Goal: Communication & Community: Answer question/provide support

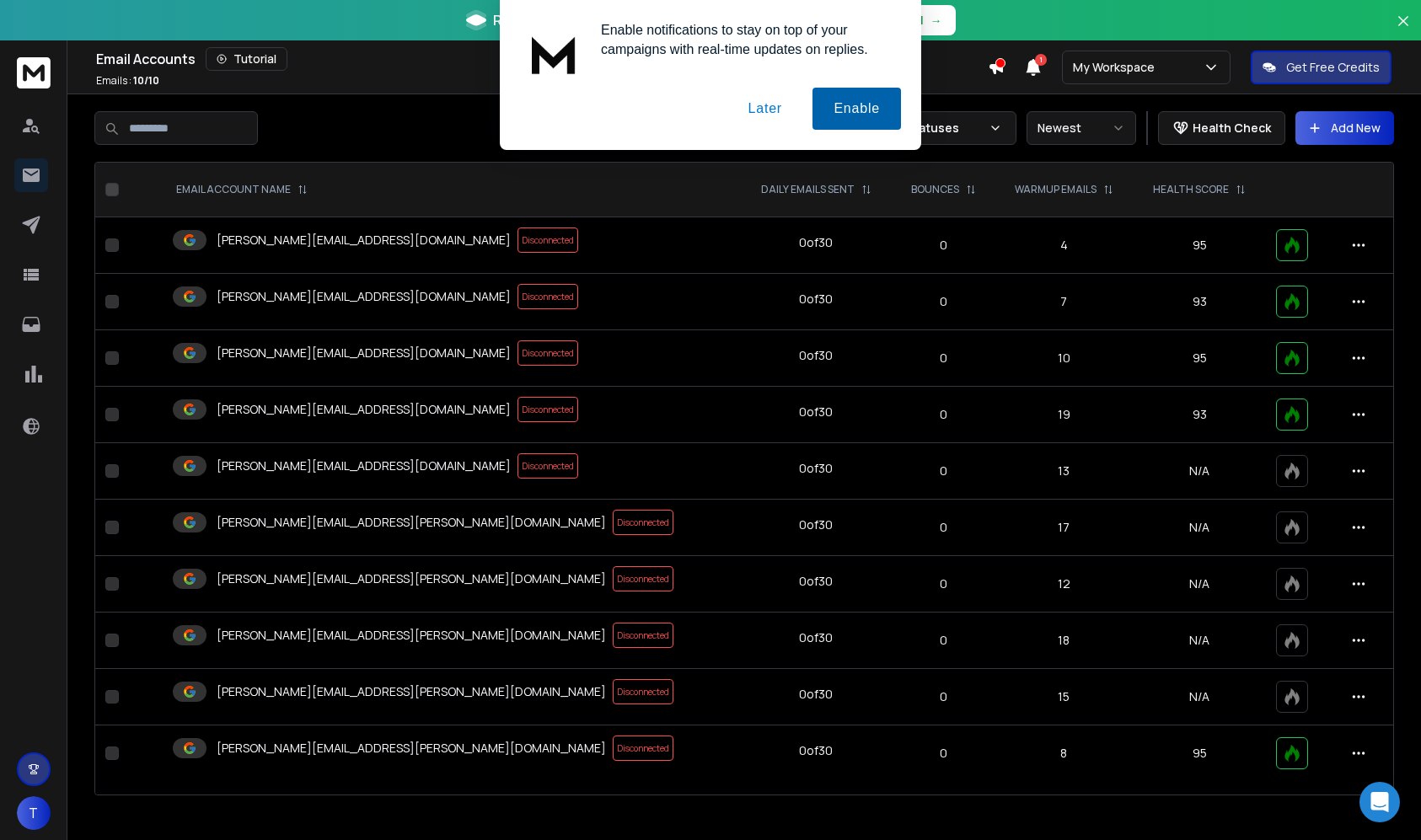
click at [845, 119] on button "Enable" at bounding box center [856, 108] width 89 height 42
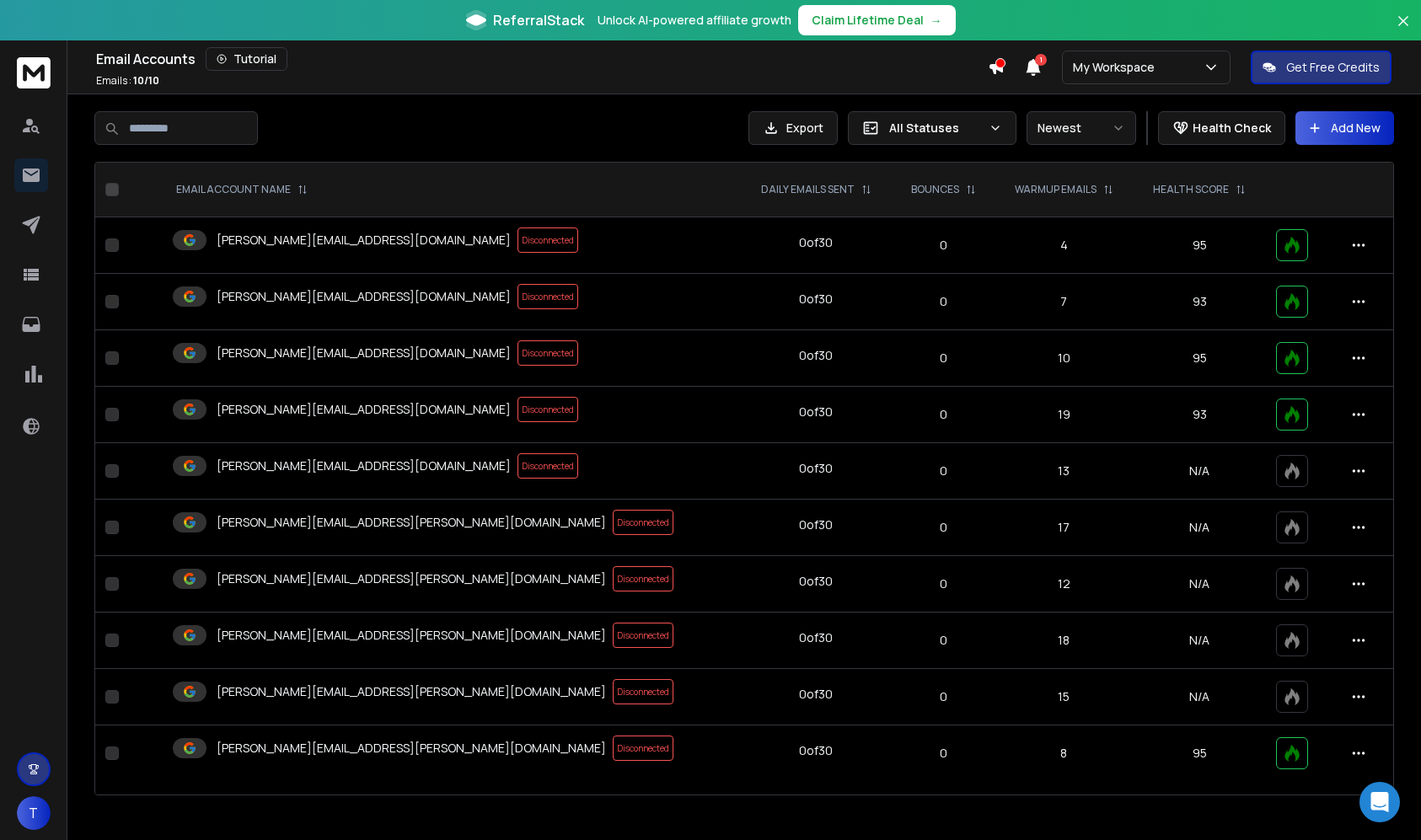
click at [1331, 134] on button "Add New" at bounding box center [1344, 128] width 99 height 34
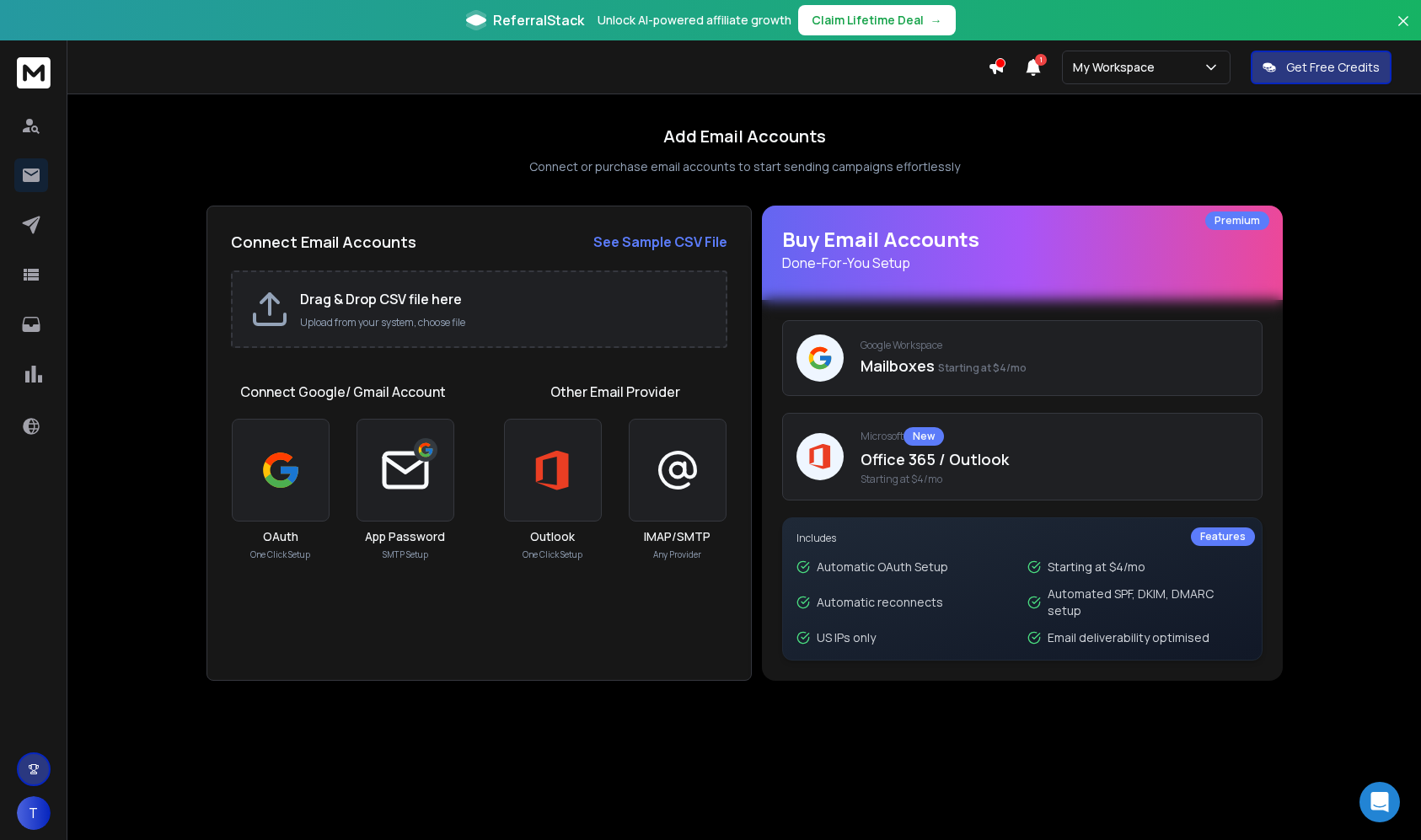
click at [76, 168] on div "Add Email Accounts Connect or purchase email accounts to start sending campaign…" at bounding box center [744, 150] width 1354 height 51
click at [24, 168] on icon at bounding box center [31, 175] width 20 height 20
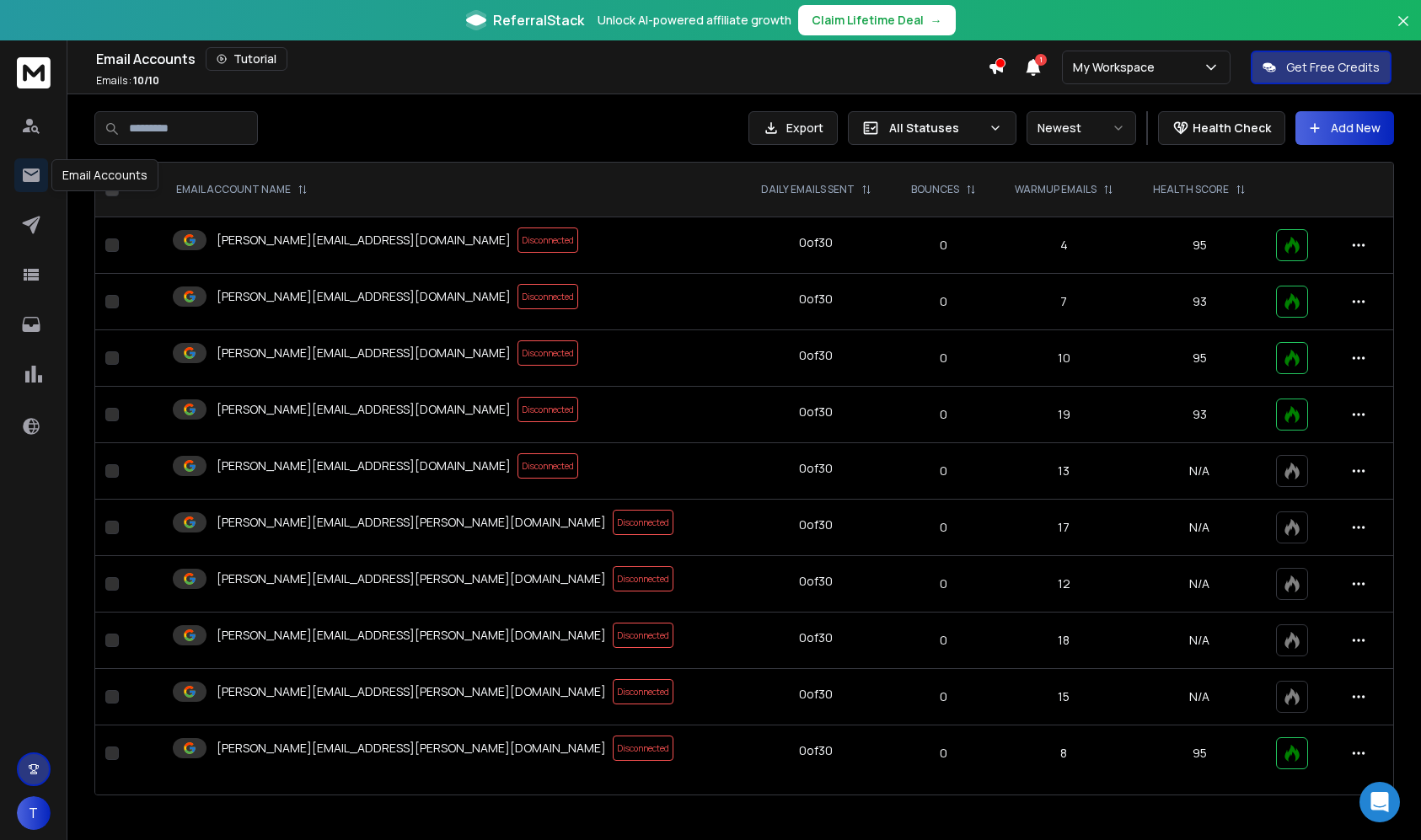
click at [46, 180] on link at bounding box center [31, 175] width 34 height 34
click at [32, 141] on link at bounding box center [31, 125] width 34 height 34
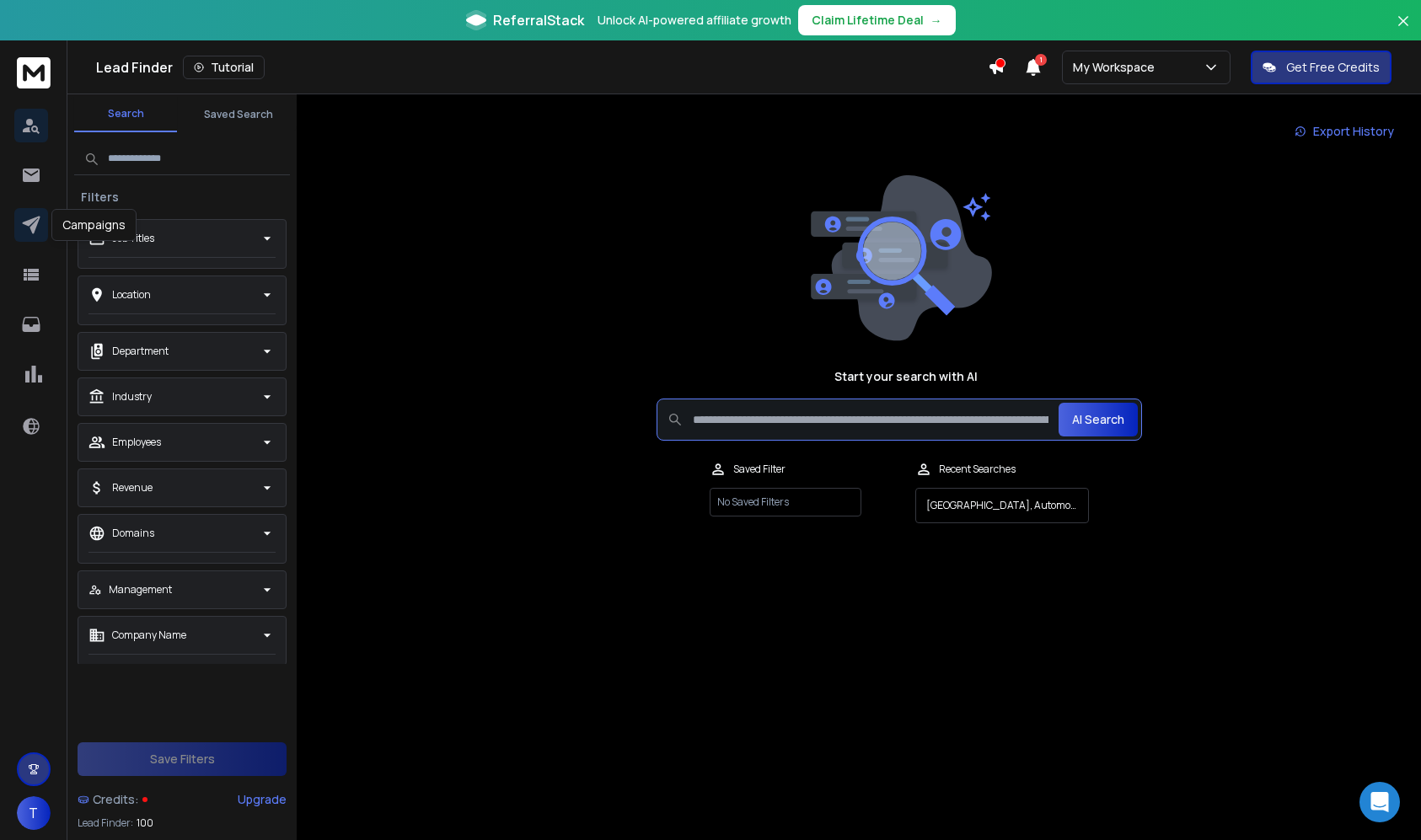
click at [46, 233] on link at bounding box center [31, 224] width 34 height 34
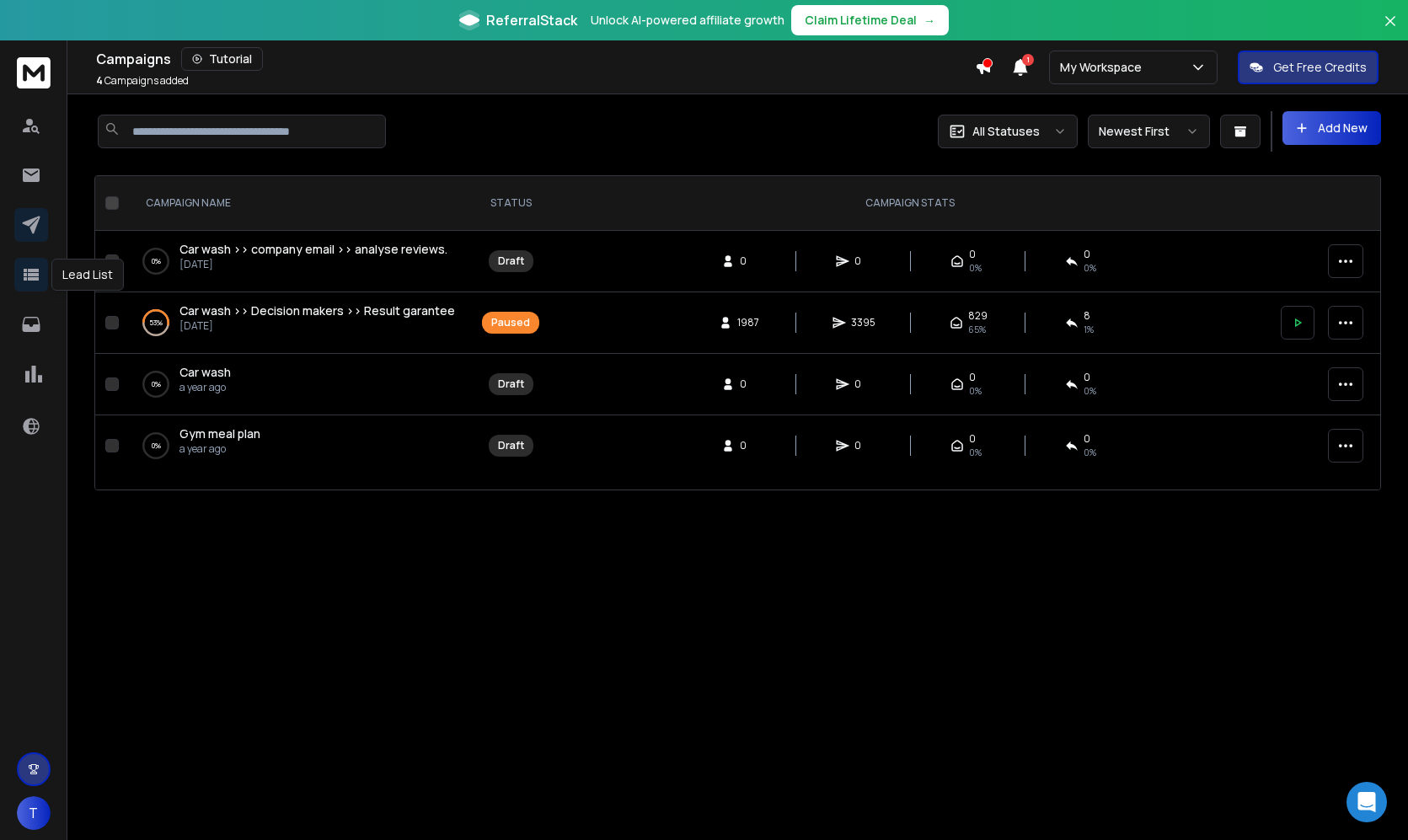
click at [32, 262] on link at bounding box center [31, 274] width 34 height 34
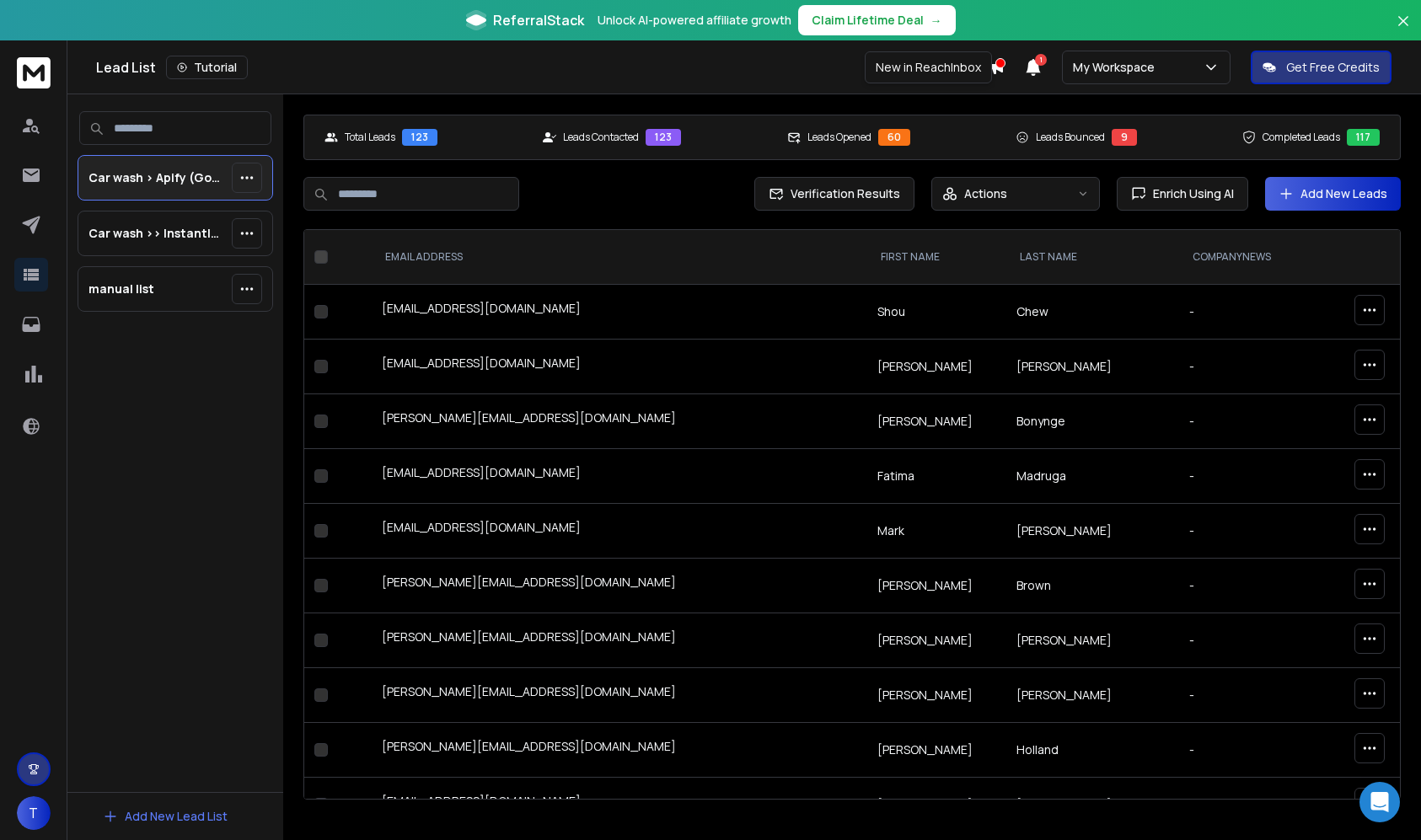
click at [1004, 72] on icon at bounding box center [995, 66] width 17 height 17
click at [1002, 68] on icon at bounding box center [996, 67] width 14 height 14
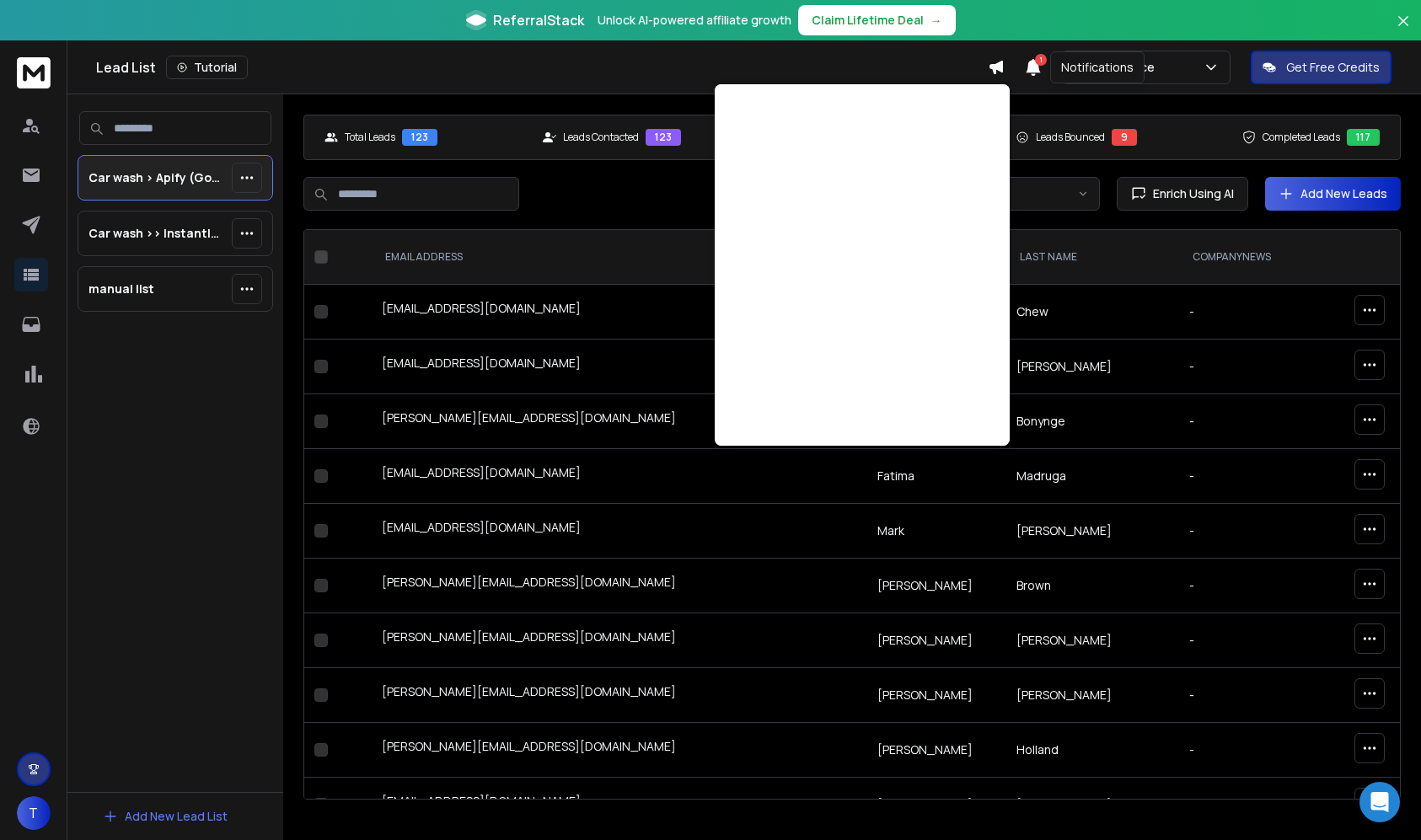
click at [1045, 64] on span "1" at bounding box center [1040, 60] width 12 height 12
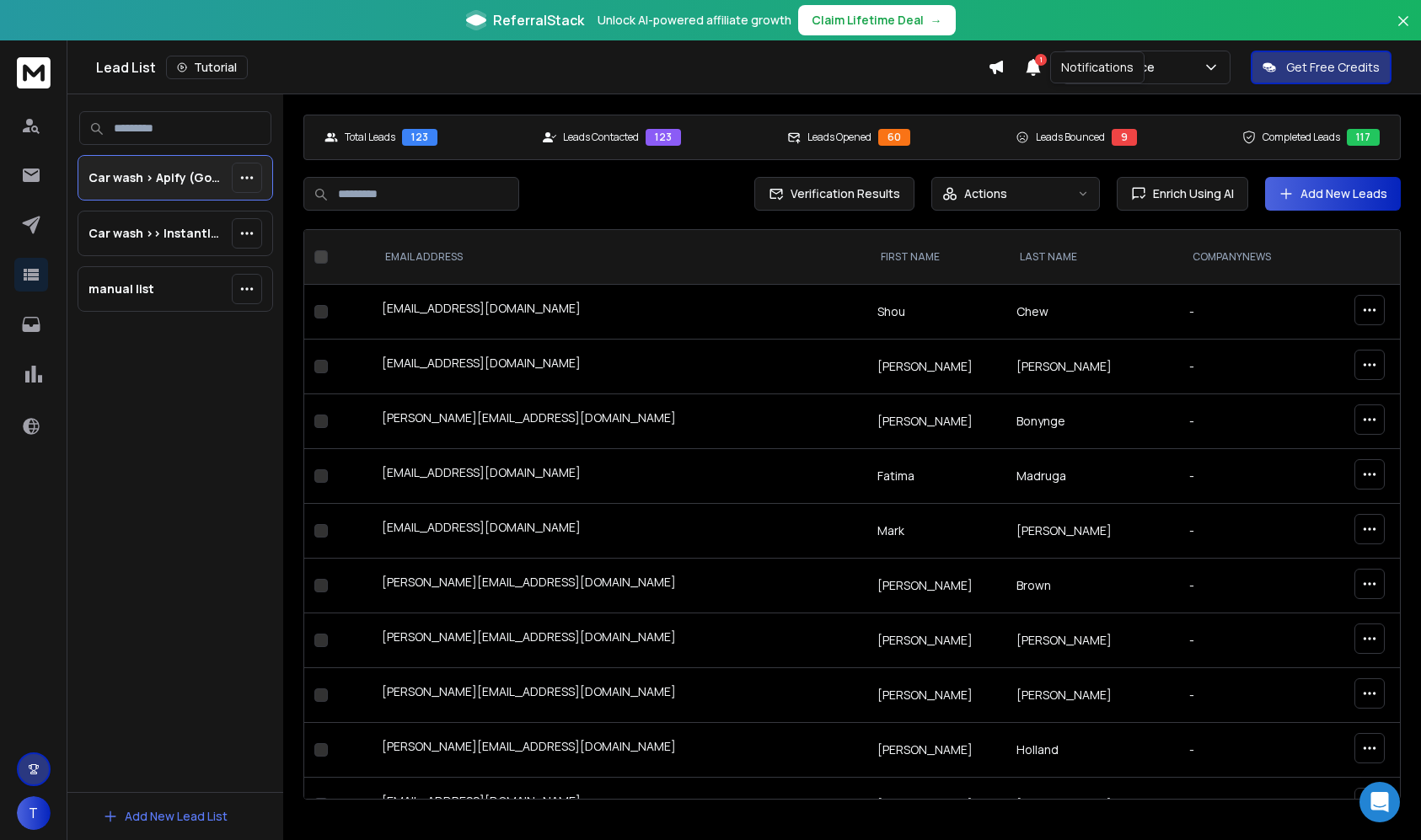
click at [1035, 63] on icon at bounding box center [1034, 66] width 16 height 17
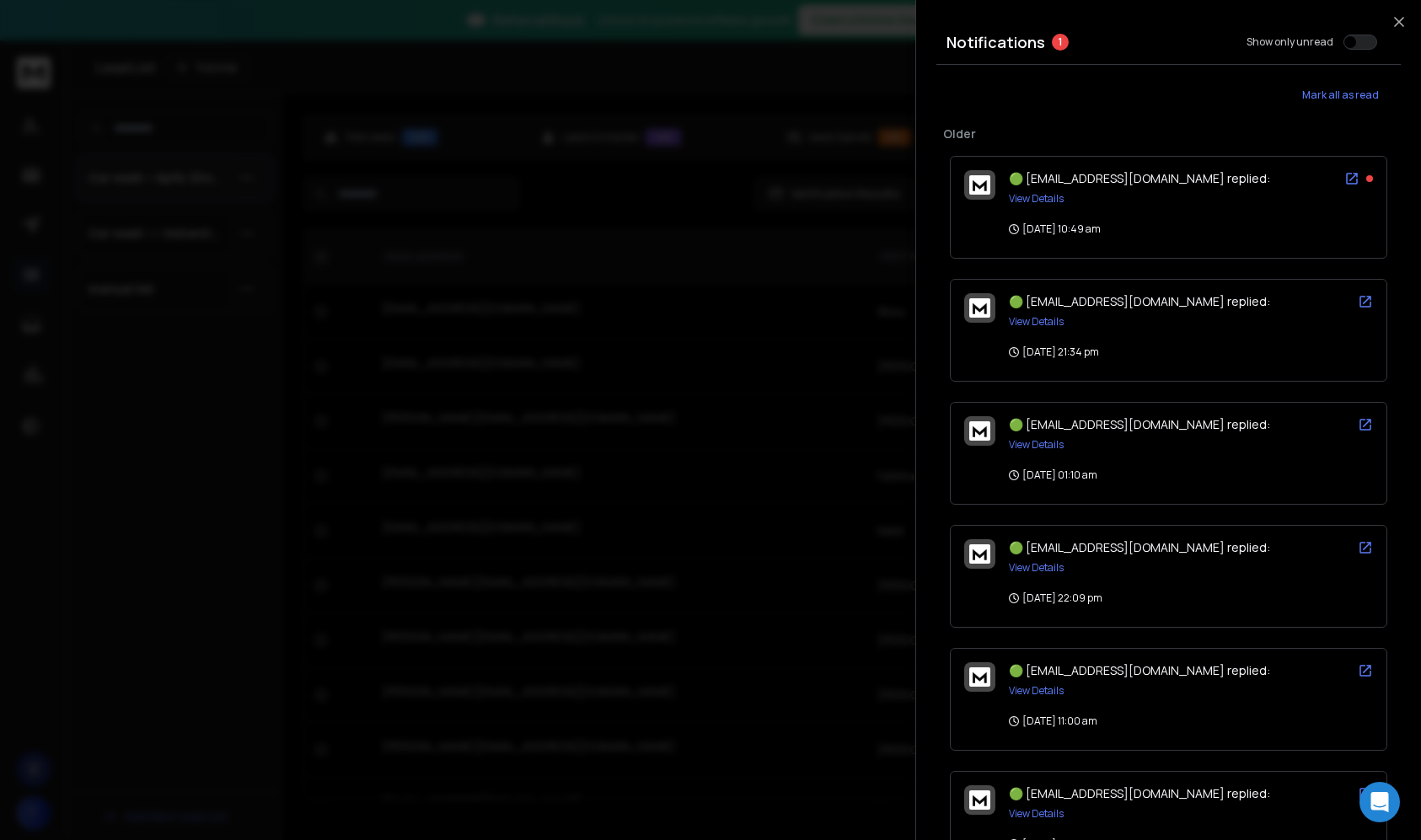
click at [1035, 71] on div "Mark all as read Older 🟢 mario@ecosteamwash.com replied: View Details 30 Jan 20…" at bounding box center [1168, 489] width 465 height 849
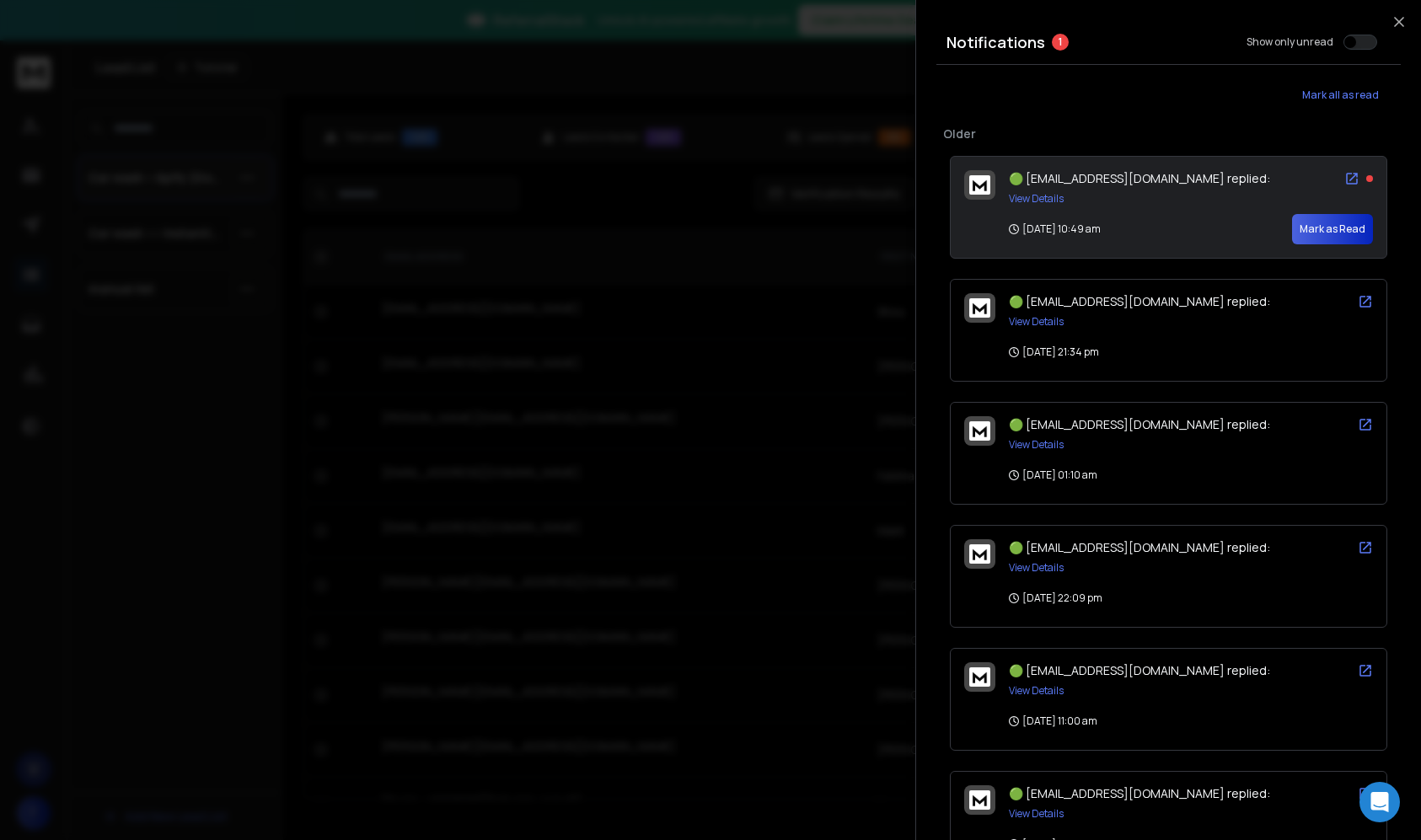
click at [1148, 212] on div "🟢 mario@ecosteamwash.com replied: View Details 30 Jan 2025, 10:49 am Mark as Re…" at bounding box center [1191, 207] width 364 height 74
click at [1121, 189] on div "🟢 mario@ecosteamwash.com replied: View Details 30 Jan 2025, 10:49 am Mark as Re…" at bounding box center [1191, 207] width 364 height 74
click at [1366, 178] on span at bounding box center [1369, 179] width 7 height 7
click at [1346, 173] on icon at bounding box center [1352, 179] width 12 height 12
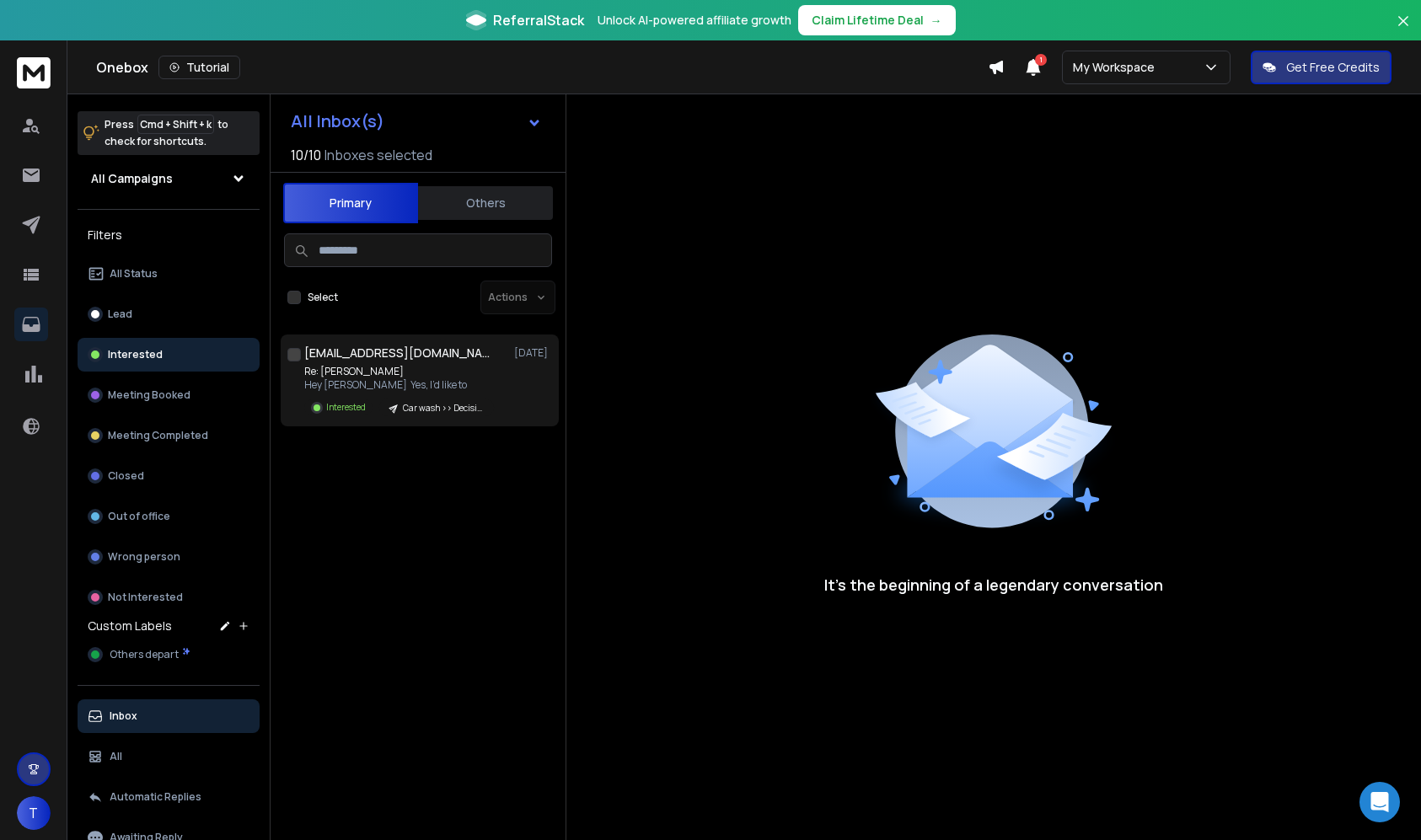
click at [412, 371] on p "Re: [PERSON_NAME]" at bounding box center [399, 372] width 189 height 14
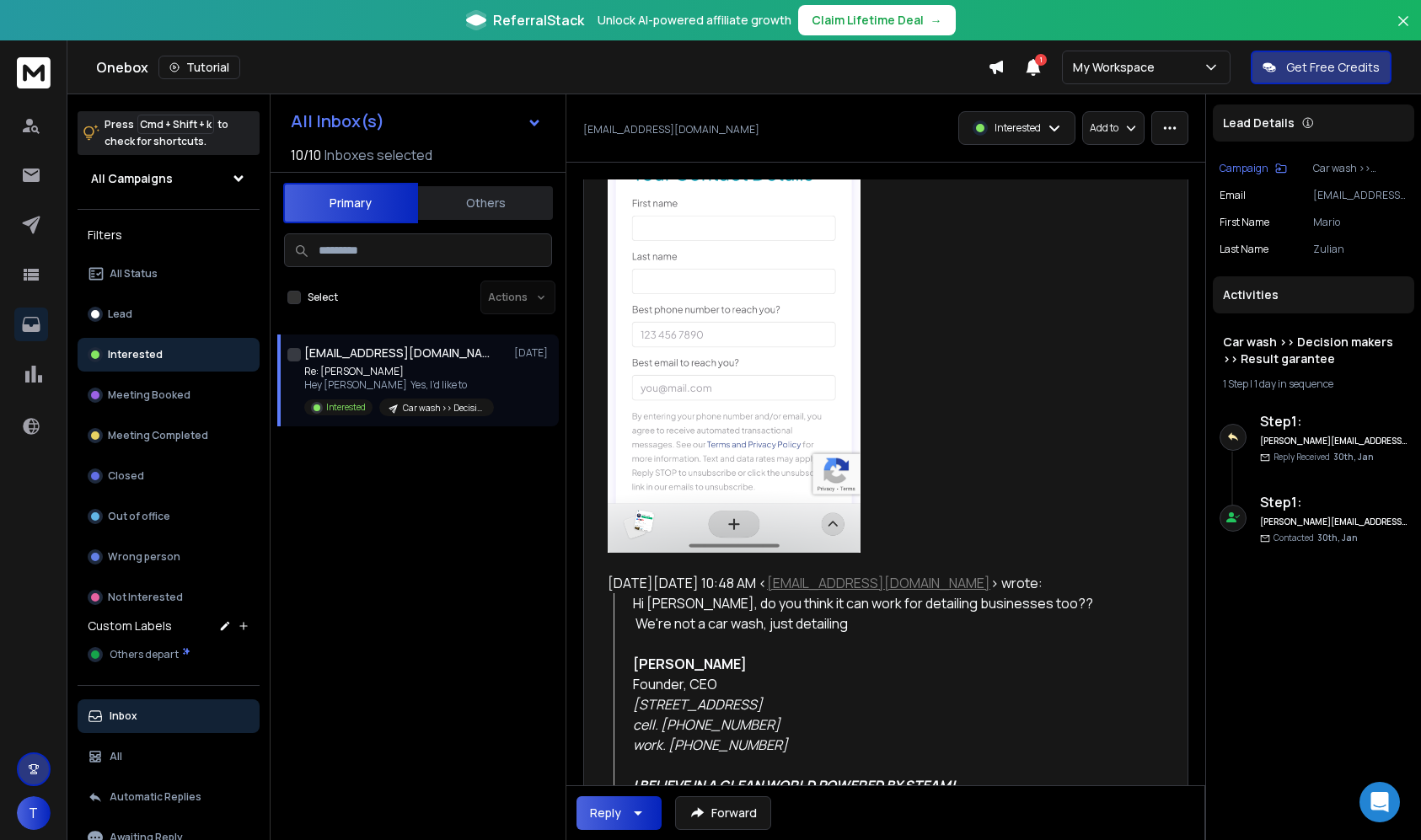
scroll to position [74, 0]
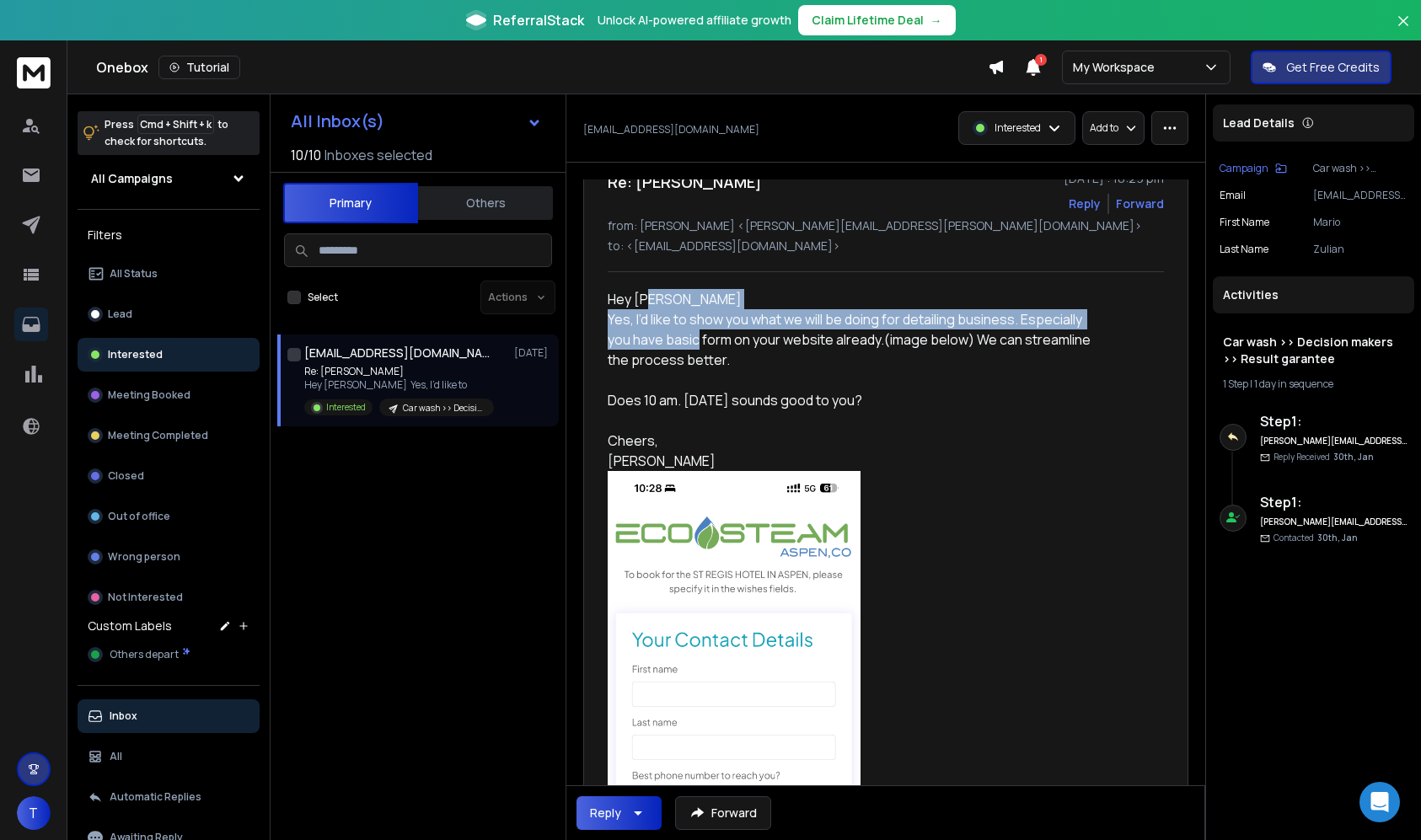
drag, startPoint x: 651, startPoint y: 304, endPoint x: 696, endPoint y: 348, distance: 62.9
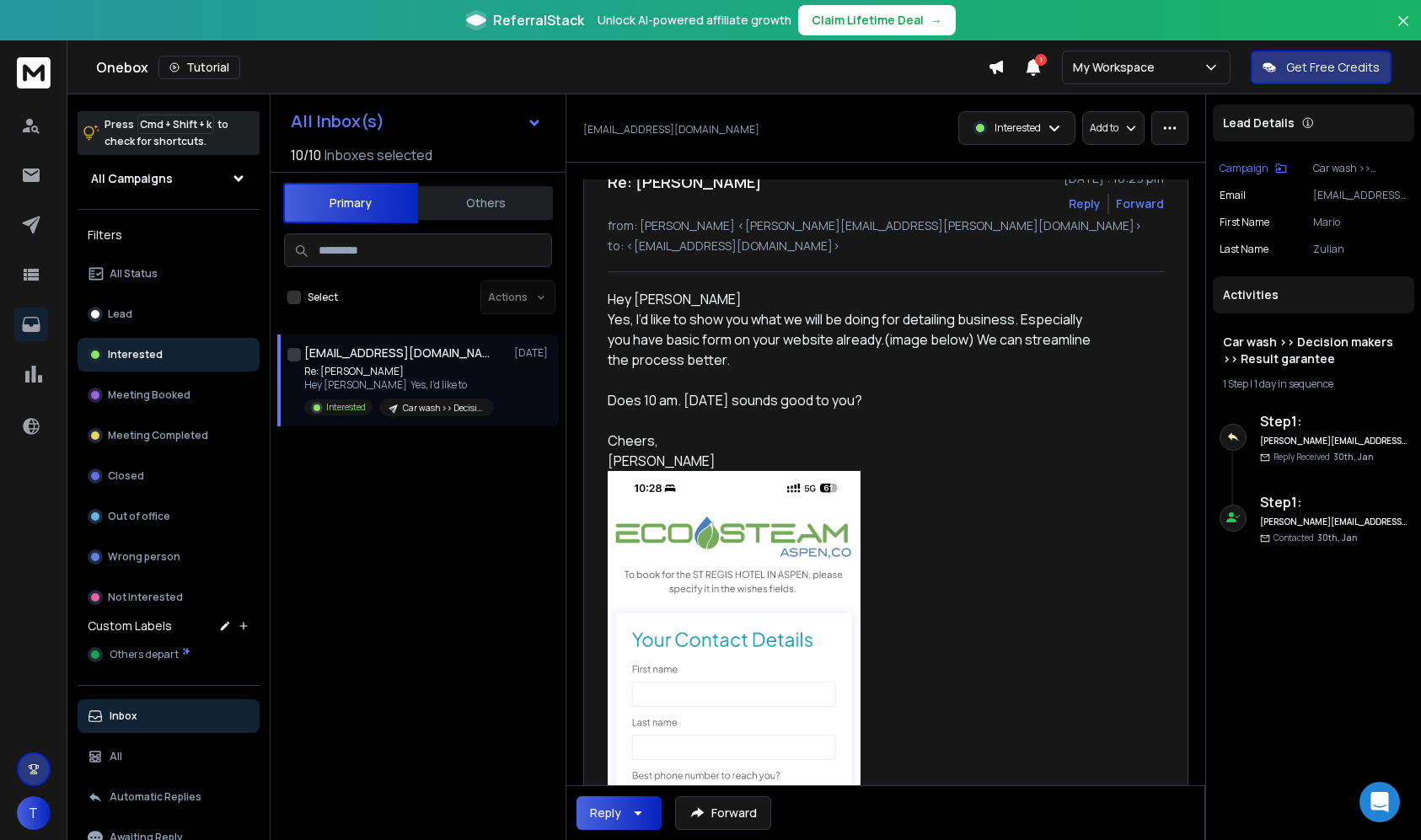
click at [712, 397] on div "Does 10 am. [DATE] sounds good to you?" at bounding box center [854, 400] width 492 height 20
drag, startPoint x: 679, startPoint y: 446, endPoint x: 631, endPoint y: 399, distance: 67.2
click at [682, 428] on div at bounding box center [854, 420] width 492 height 20
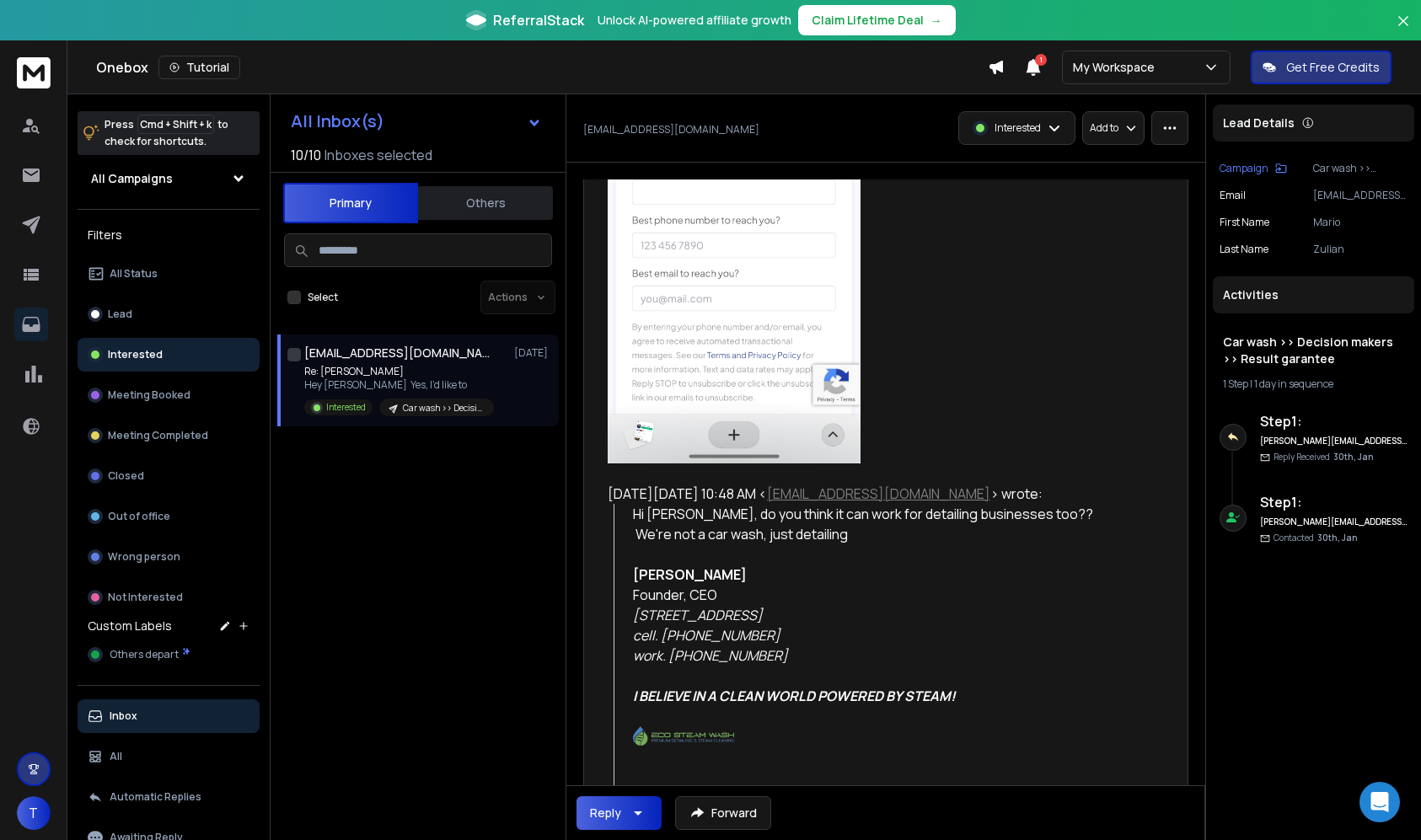
scroll to position [997, 0]
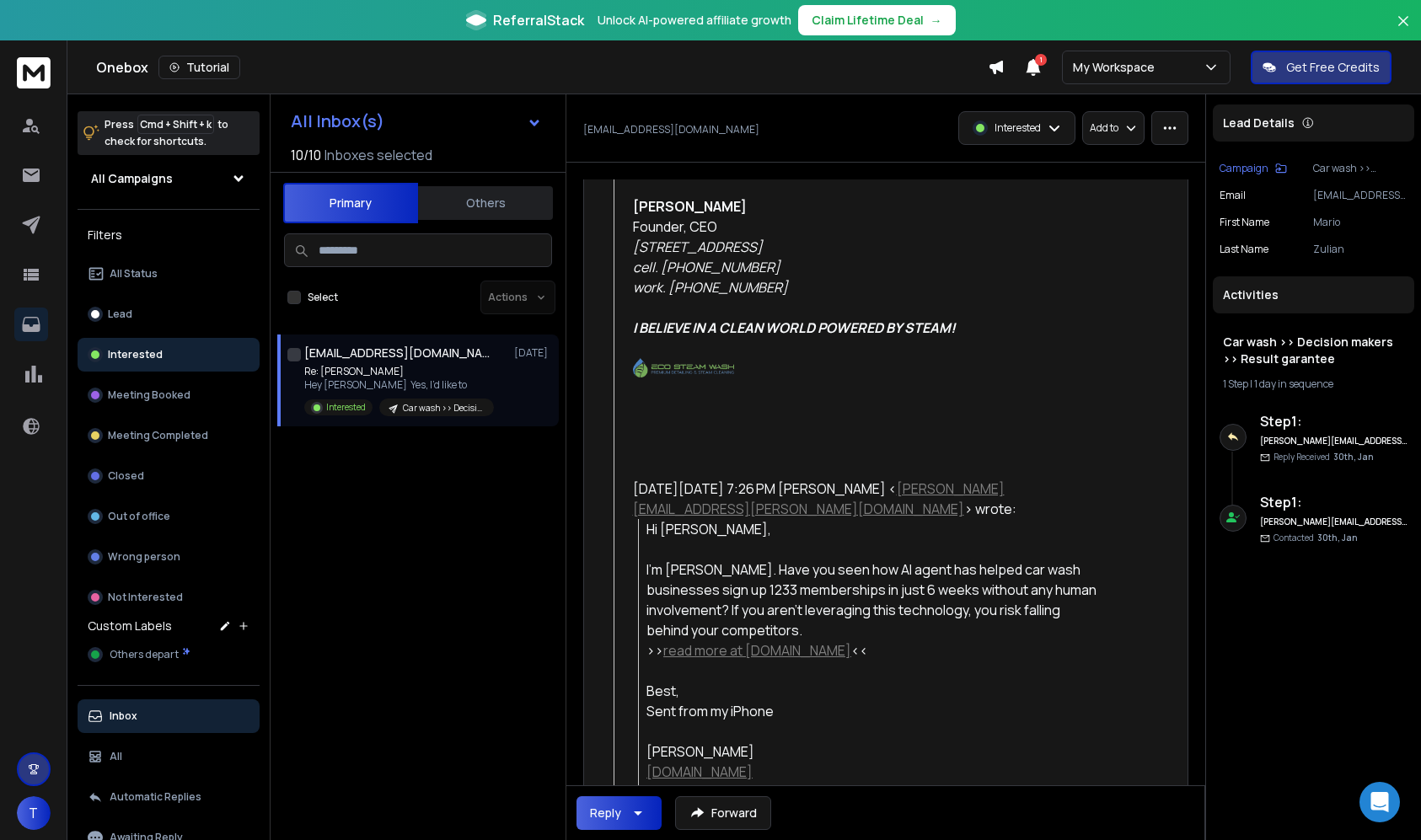
drag, startPoint x: 341, startPoint y: 537, endPoint x: 327, endPoint y: 545, distance: 16.1
click at [342, 539] on div "[EMAIL_ADDRESS][DOMAIN_NAME] [DATE] Re: [PERSON_NAME] Hey [PERSON_NAME] Yes, I’…" at bounding box center [418, 467] width 295 height 274
